Goal: Find specific page/section

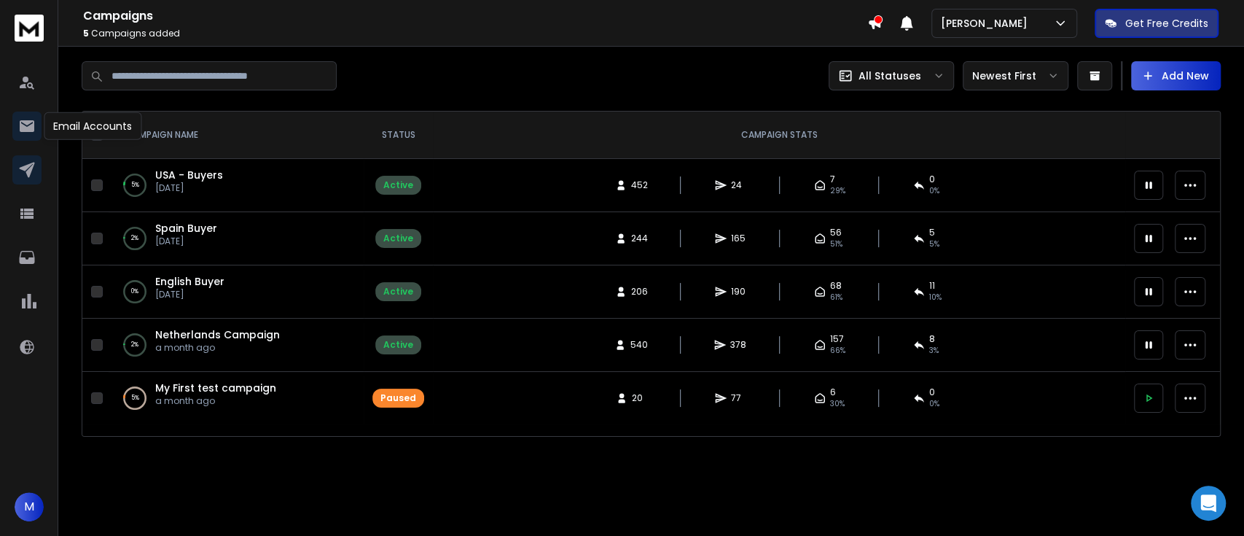
click at [27, 133] on icon at bounding box center [26, 125] width 17 height 17
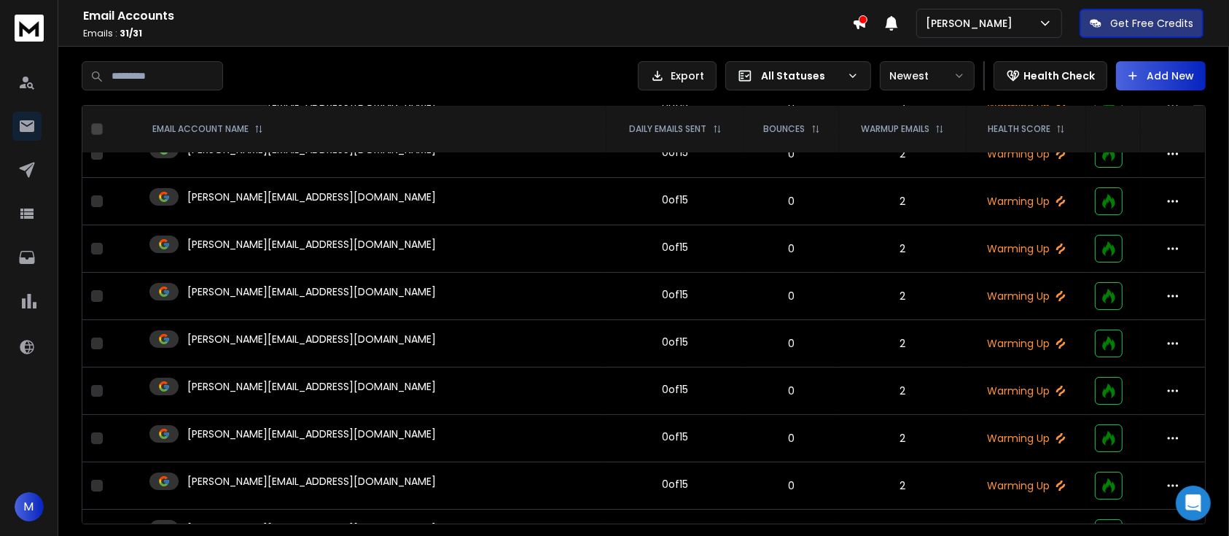
scroll to position [97, 0]
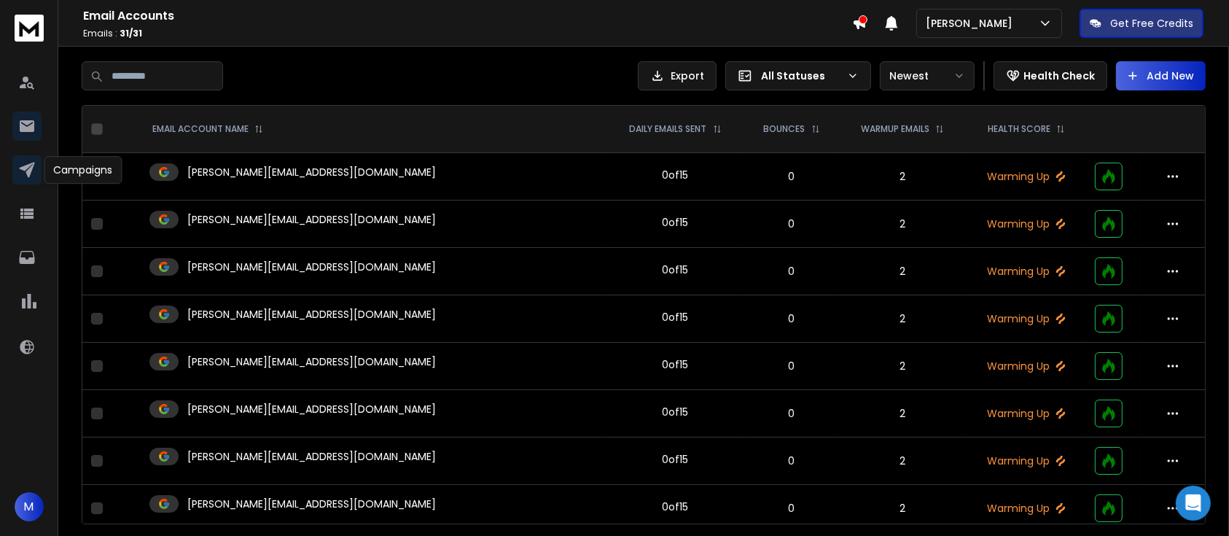
click at [31, 165] on icon at bounding box center [26, 169] width 15 height 15
